Goal: Navigation & Orientation: Find specific page/section

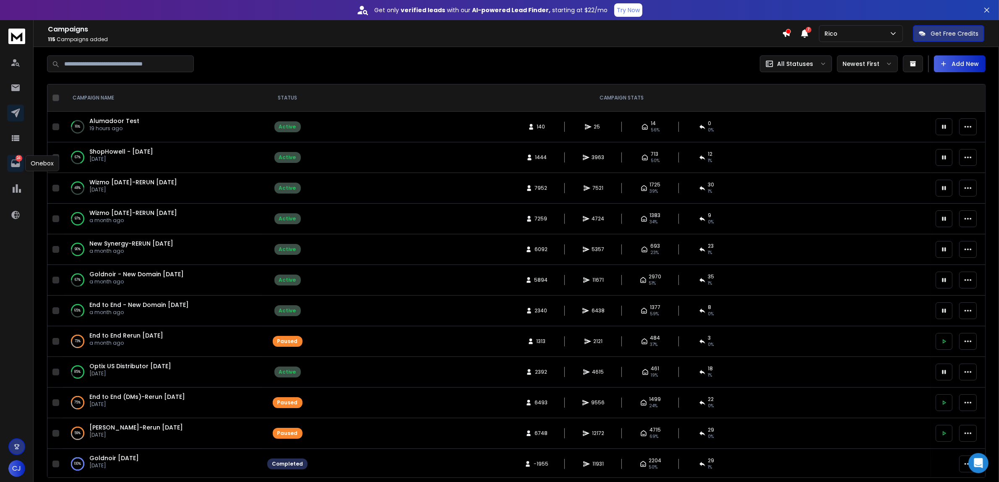
click at [17, 159] on p "24" at bounding box center [19, 158] width 7 height 7
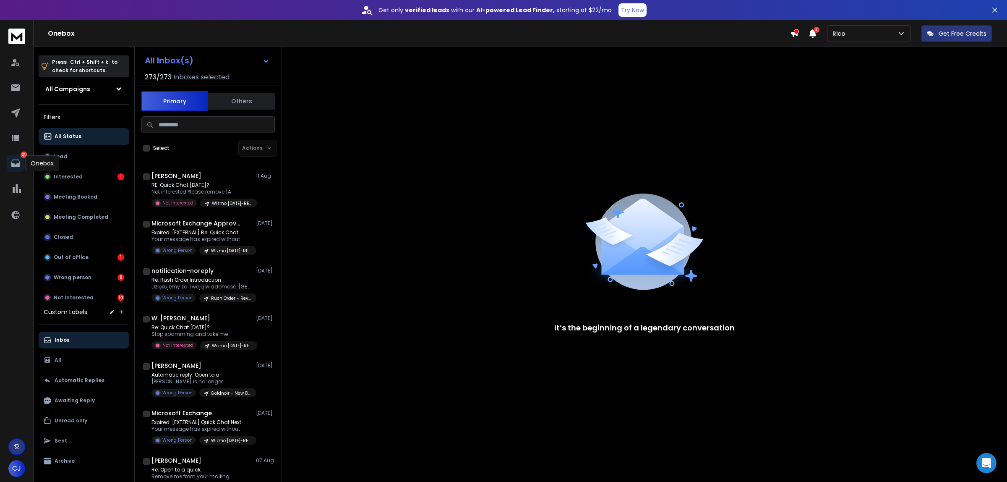
click at [16, 161] on icon at bounding box center [15, 163] width 10 height 10
click at [15, 112] on icon at bounding box center [15, 112] width 9 height 9
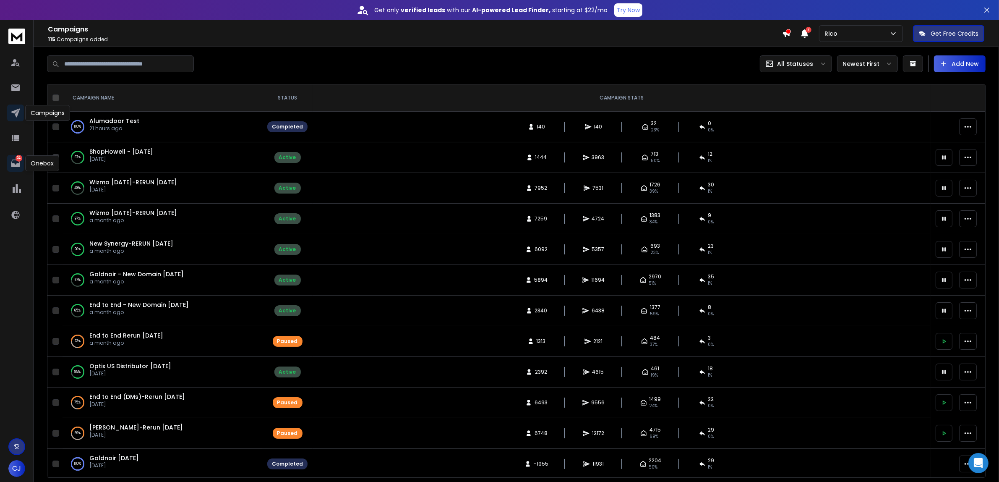
click at [17, 164] on icon at bounding box center [15, 163] width 9 height 8
